Goal: Task Accomplishment & Management: Use online tool/utility

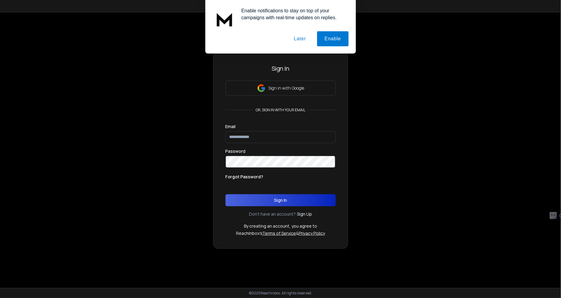
type input "**********"
click at [260, 202] on button "Sign In" at bounding box center [280, 200] width 110 height 12
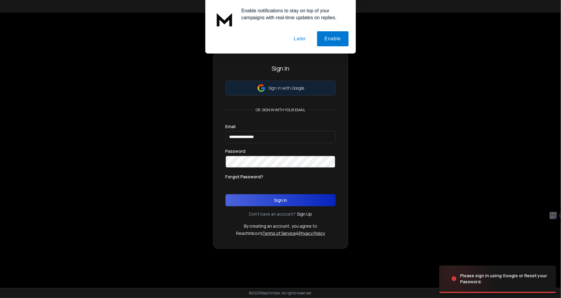
click at [291, 86] on p "Sign in with Google" at bounding box center [286, 88] width 36 height 6
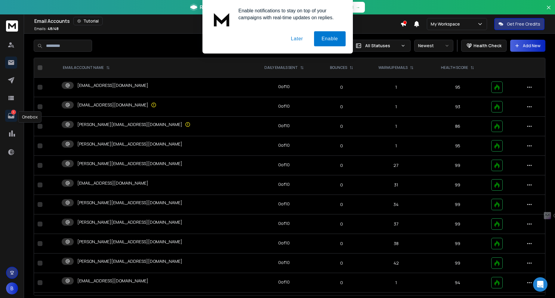
click at [12, 113] on p "1" at bounding box center [13, 112] width 5 height 5
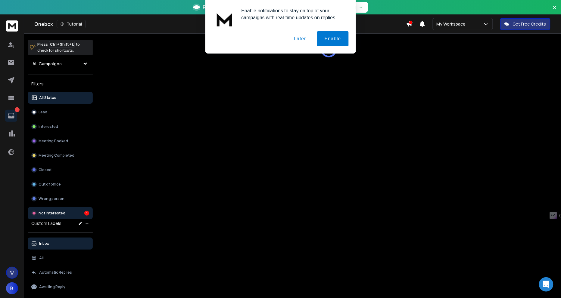
click at [43, 212] on p "Not Interested" at bounding box center [52, 213] width 27 height 5
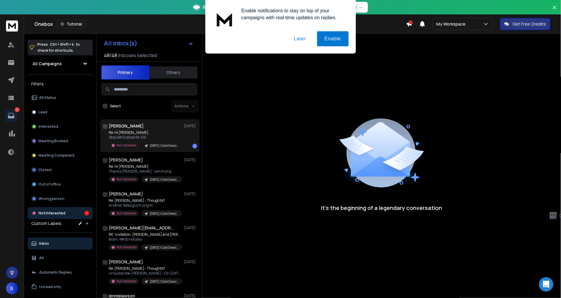
click at [156, 135] on p "Re: Hi [PERSON_NAME]" at bounding box center [145, 132] width 72 height 5
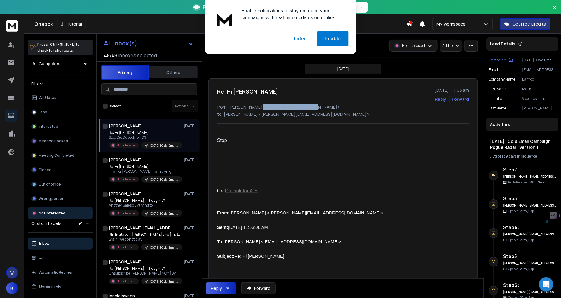
drag, startPoint x: 307, startPoint y: 106, endPoint x: 260, endPoint y: 109, distance: 47.9
click at [260, 109] on p "from: [PERSON_NAME] <[EMAIL_ADDRESS][DOMAIN_NAME]>" at bounding box center [343, 107] width 252 height 6
click at [12, 77] on icon at bounding box center [11, 80] width 7 height 7
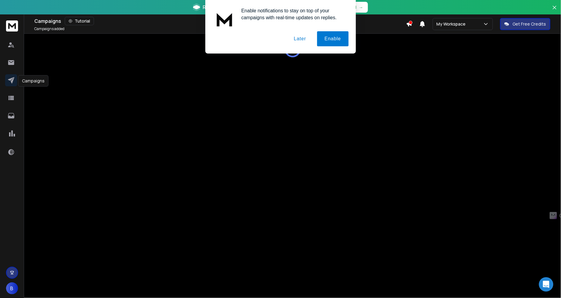
click at [295, 41] on button "Later" at bounding box center [299, 38] width 27 height 15
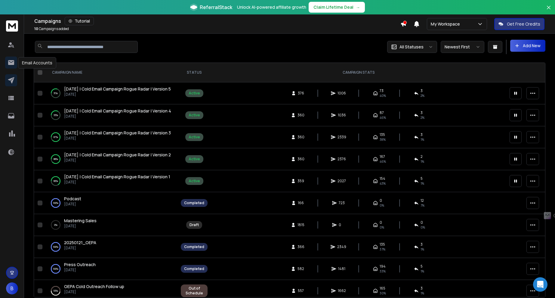
click at [8, 61] on icon at bounding box center [11, 62] width 6 height 5
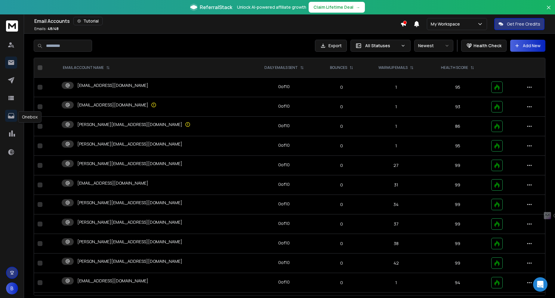
click at [10, 116] on icon at bounding box center [11, 115] width 7 height 7
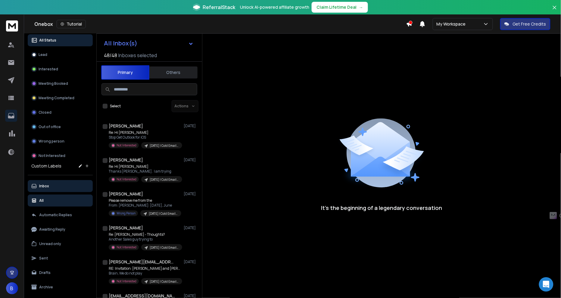
scroll to position [63, 0]
click at [47, 253] on button "Sent" at bounding box center [60, 259] width 65 height 12
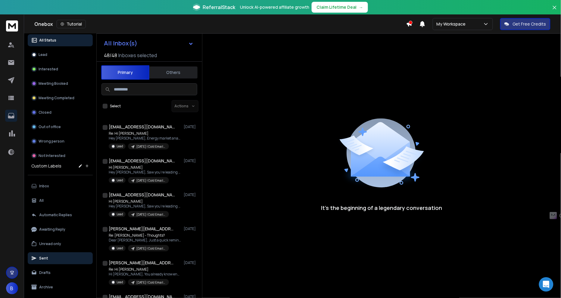
scroll to position [0, 0]
click at [42, 184] on p "Inbox" at bounding box center [44, 186] width 10 height 5
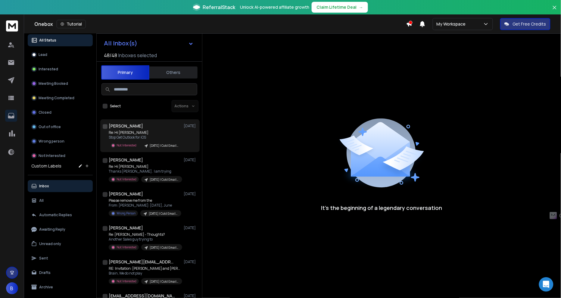
click at [124, 126] on h1 "[PERSON_NAME]" at bounding box center [126, 126] width 34 height 6
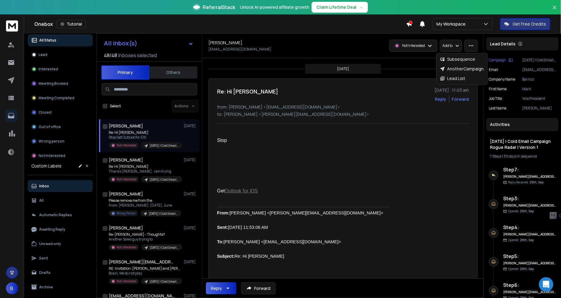
click at [450, 45] on div "Add to" at bounding box center [451, 45] width 22 height 11
